Goal: Navigation & Orientation: Find specific page/section

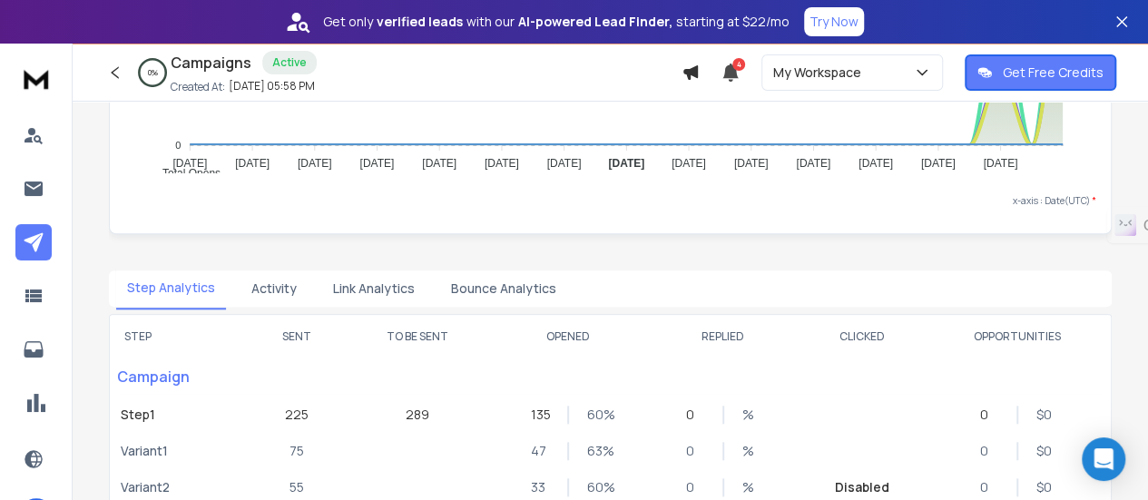
scroll to position [782, 0]
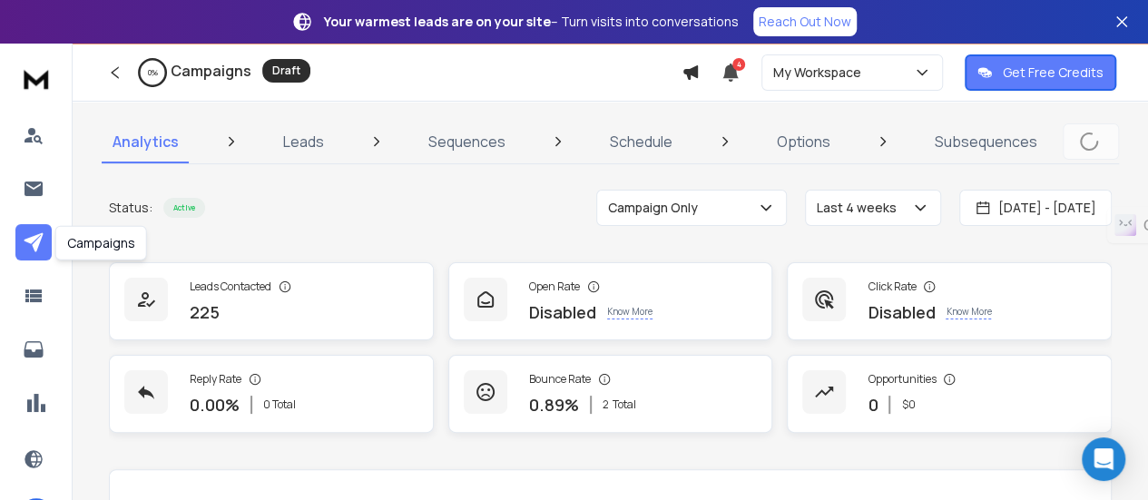
click at [22, 248] on link at bounding box center [33, 242] width 36 height 36
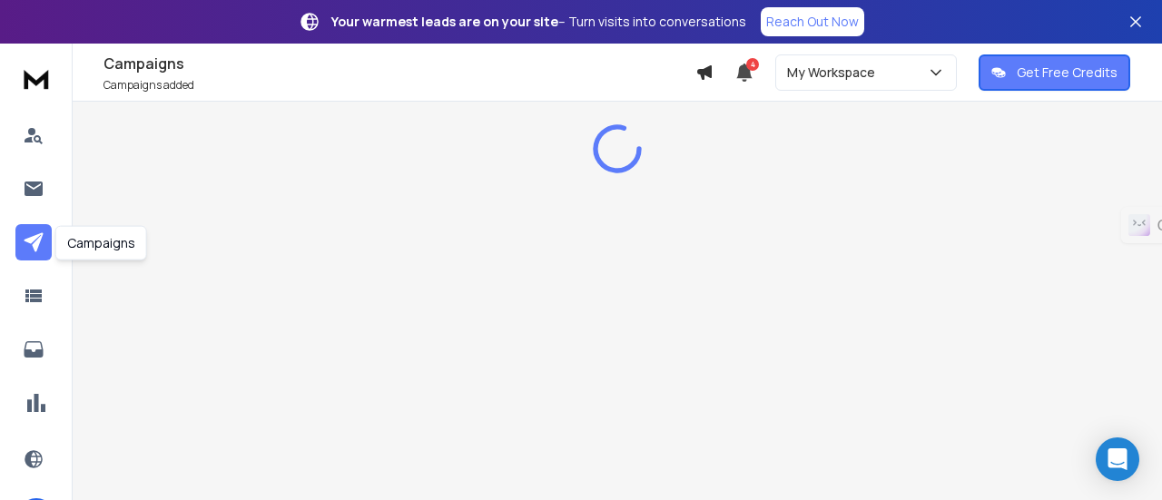
click at [26, 239] on icon at bounding box center [34, 242] width 22 height 22
